Goal: Transaction & Acquisition: Subscribe to service/newsletter

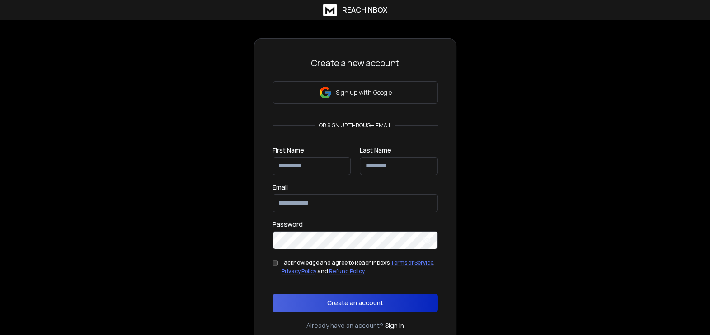
click at [326, 167] on input "text" at bounding box center [311, 166] width 78 height 18
click at [385, 325] on link "Sign In" at bounding box center [394, 325] width 19 height 9
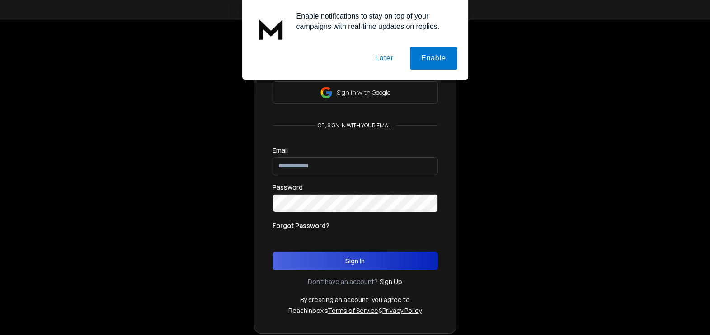
click at [388, 57] on button "Later" at bounding box center [384, 58] width 41 height 23
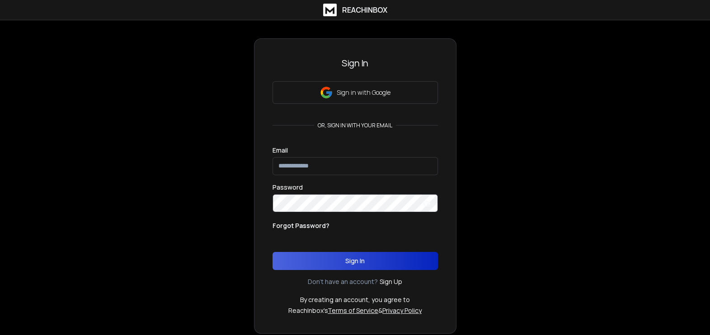
click at [356, 166] on input "email" at bounding box center [354, 166] width 165 height 18
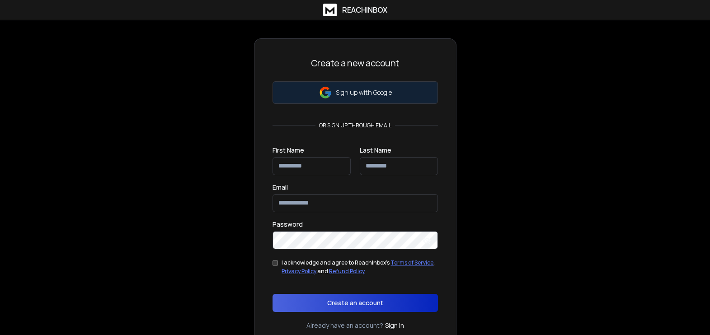
click at [360, 92] on p "Sign up with Google" at bounding box center [364, 92] width 56 height 9
